Goal: Task Accomplishment & Management: Manage account settings

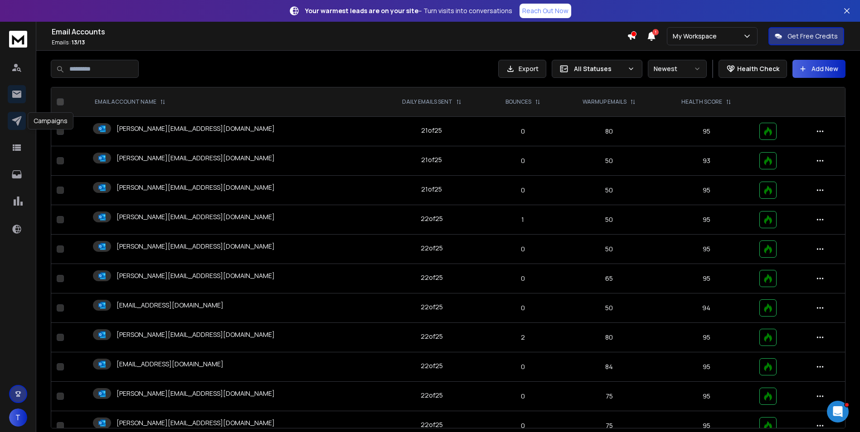
click at [15, 121] on icon at bounding box center [17, 121] width 10 height 10
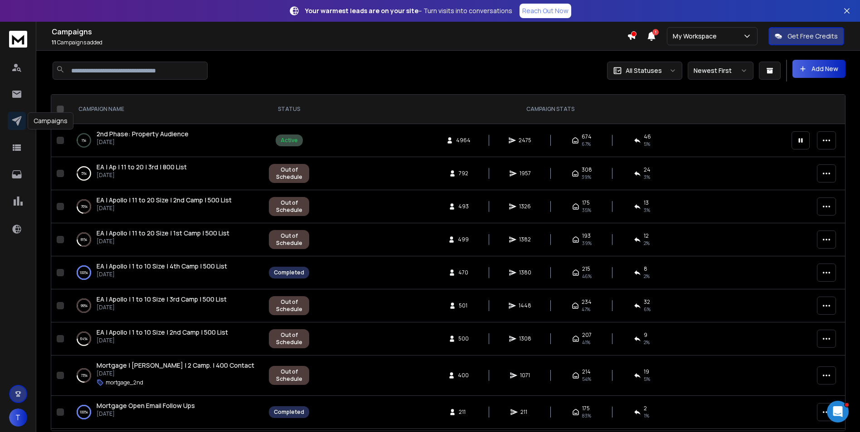
click at [146, 132] on span "2nd Phase: Property Audience" at bounding box center [143, 134] width 92 height 9
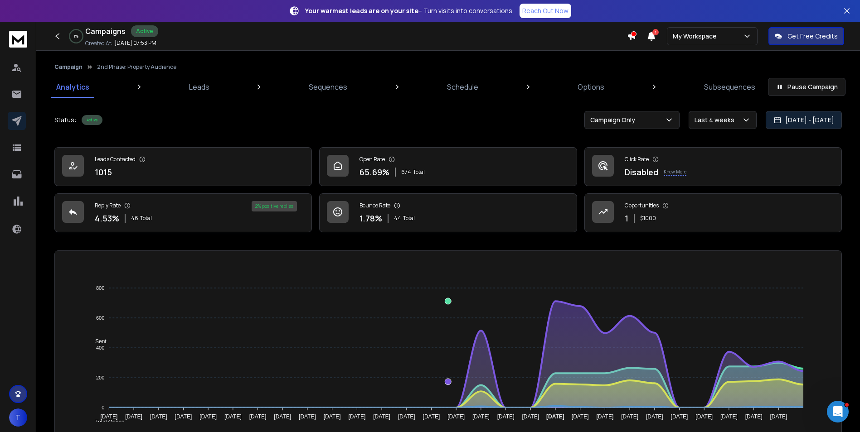
click at [779, 117] on button "[DATE] - [DATE]" at bounding box center [803, 120] width 76 height 18
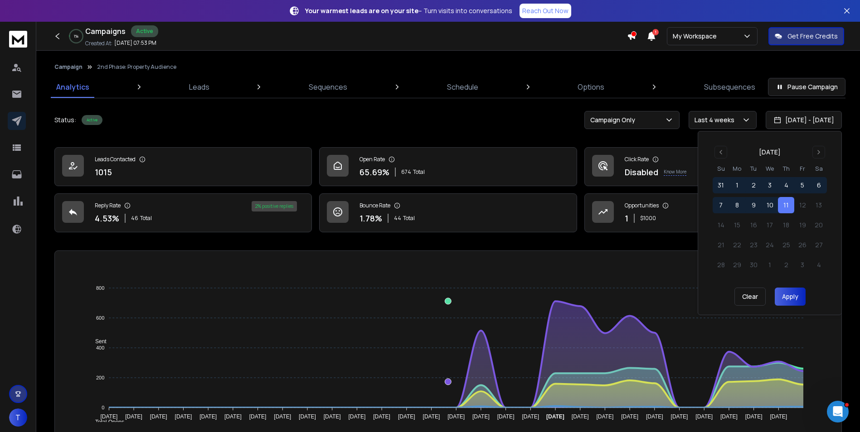
click at [788, 208] on button "11" at bounding box center [786, 205] width 16 height 16
click at [790, 203] on button "11" at bounding box center [786, 205] width 16 height 16
click at [791, 295] on button "Apply" at bounding box center [789, 297] width 31 height 18
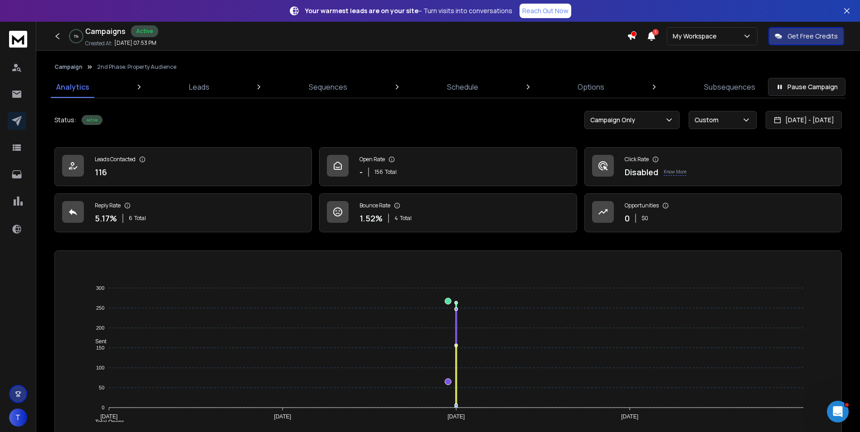
click at [138, 217] on span "Total" at bounding box center [140, 218] width 12 height 7
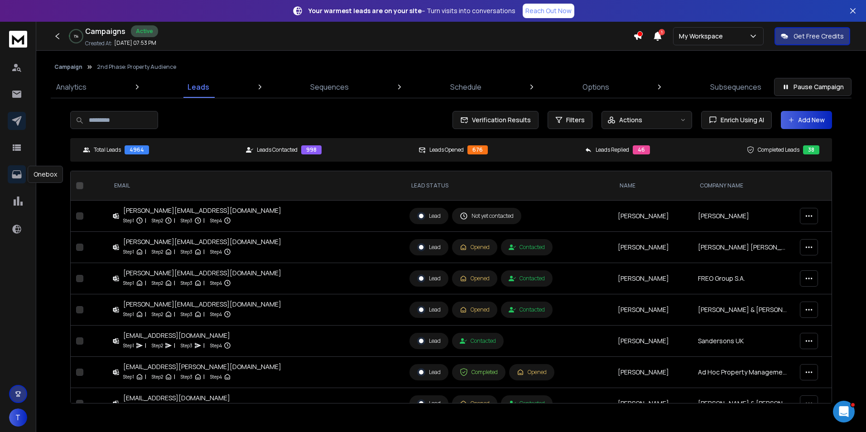
click at [19, 175] on icon at bounding box center [17, 174] width 10 height 8
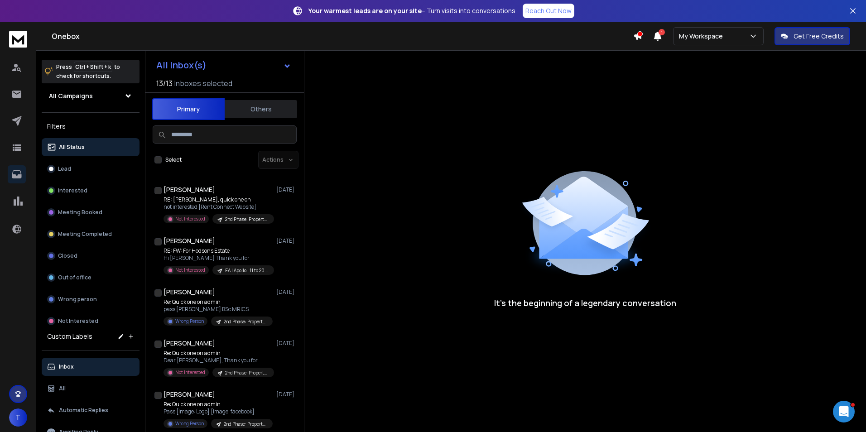
click at [293, 160] on div "Actions" at bounding box center [278, 160] width 40 height 18
click at [292, 159] on div "Actions" at bounding box center [278, 160] width 40 height 18
click at [72, 270] on button "Out of office" at bounding box center [91, 278] width 98 height 18
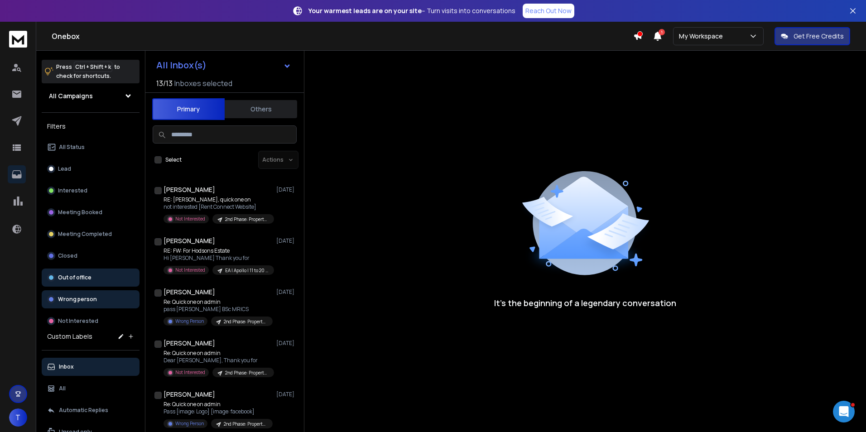
click at [74, 298] on p "Wrong person" at bounding box center [77, 299] width 39 height 7
